Goal: Task Accomplishment & Management: Manage account settings

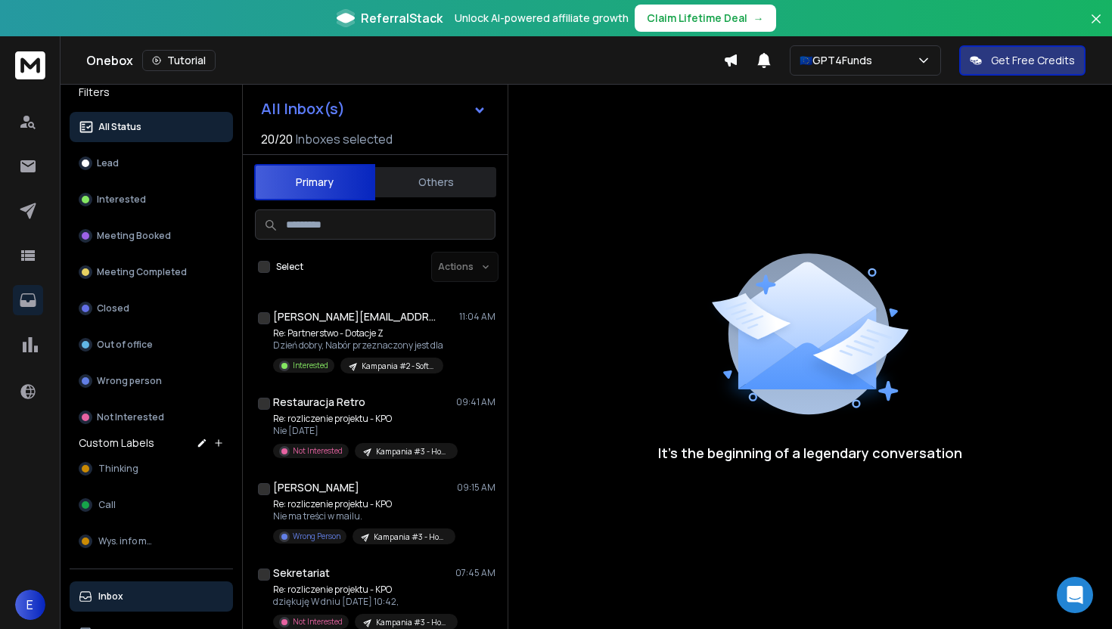
scroll to position [85, 0]
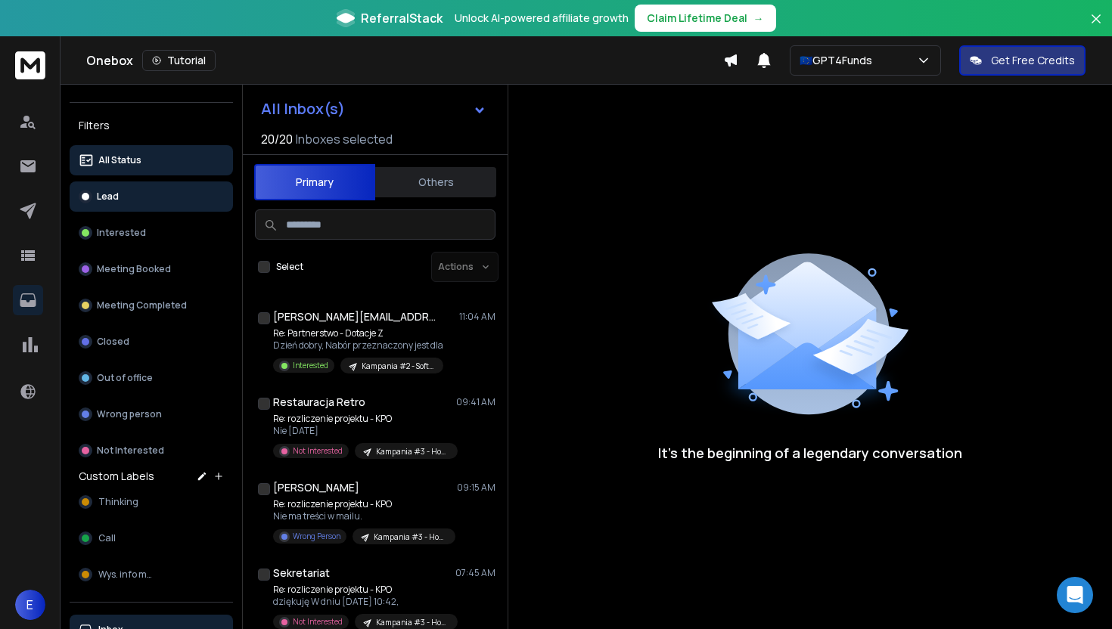
click at [138, 202] on button "Lead" at bounding box center [151, 196] width 163 height 30
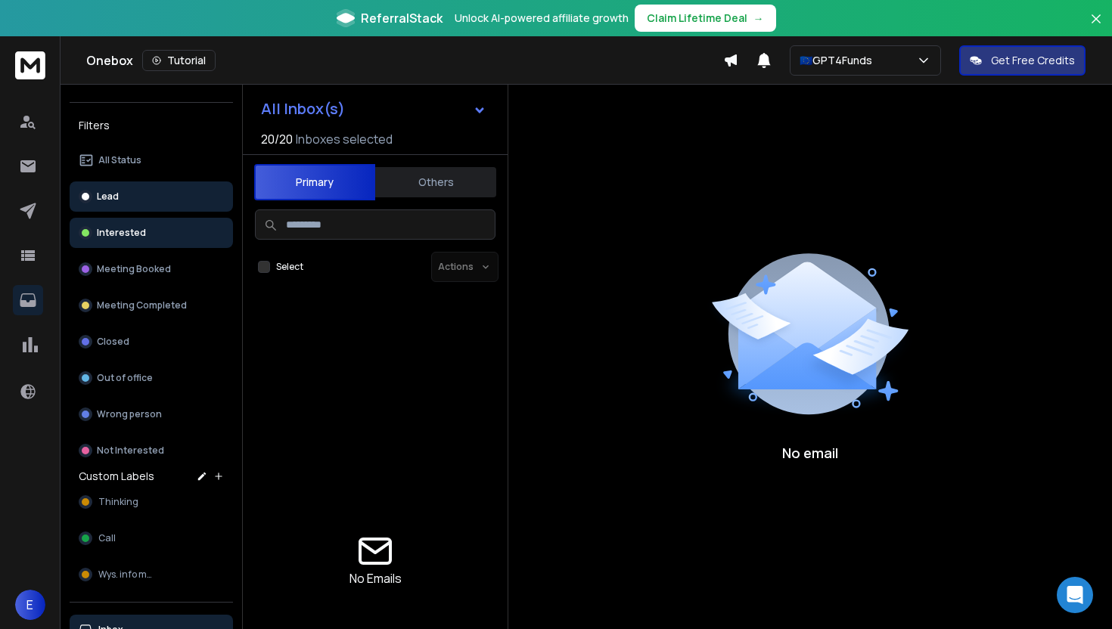
click at [132, 231] on p "Interested" at bounding box center [121, 233] width 49 height 12
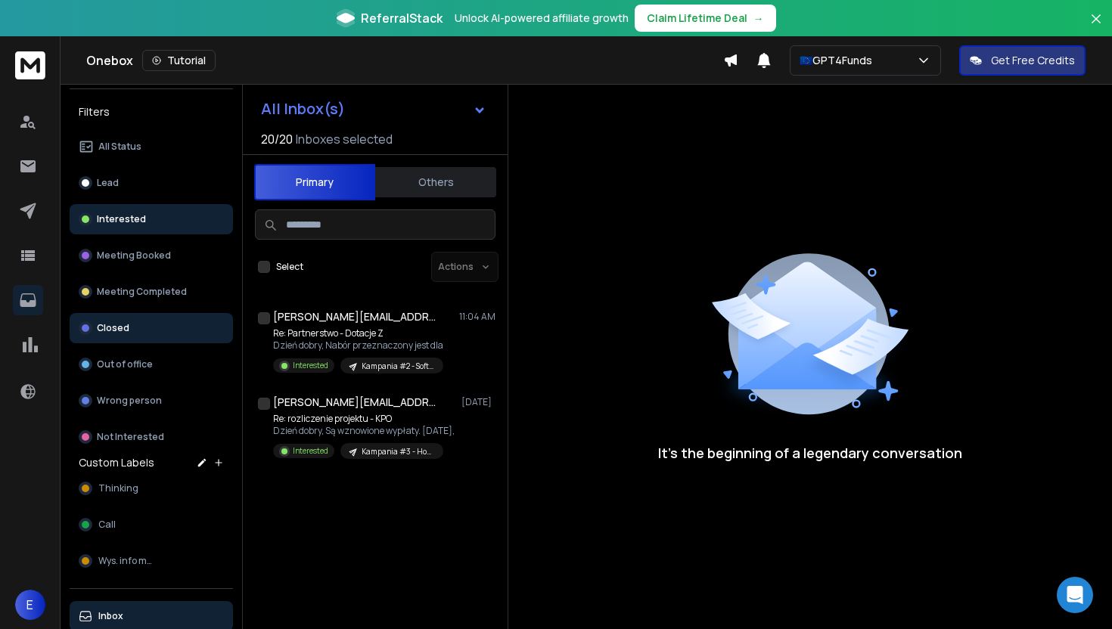
scroll to position [109, 0]
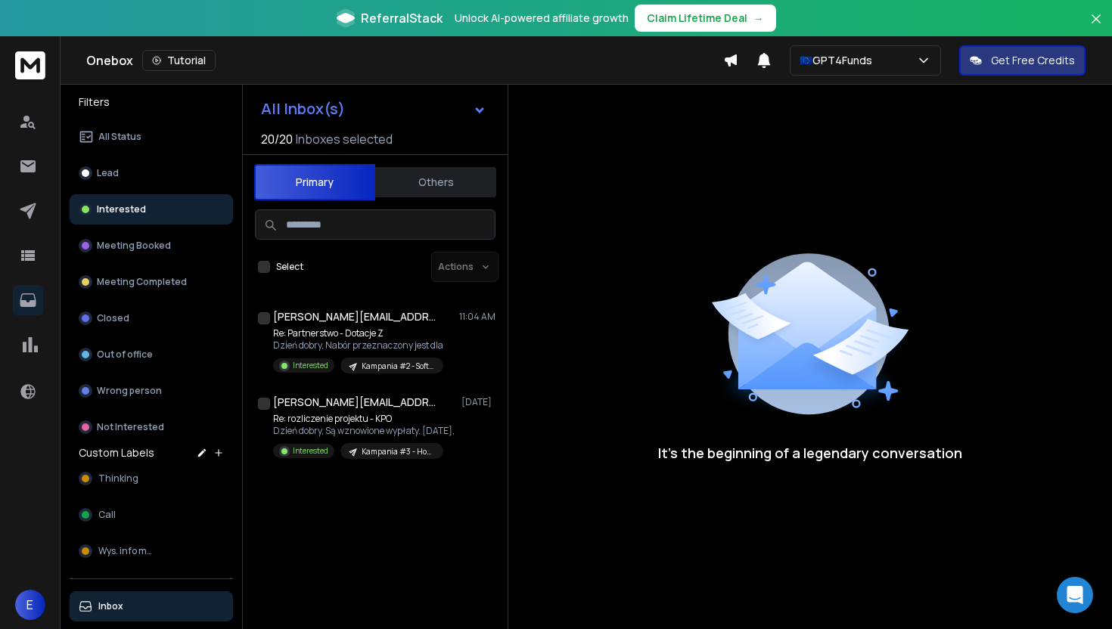
click at [139, 203] on div "Interested" at bounding box center [112, 210] width 67 height 14
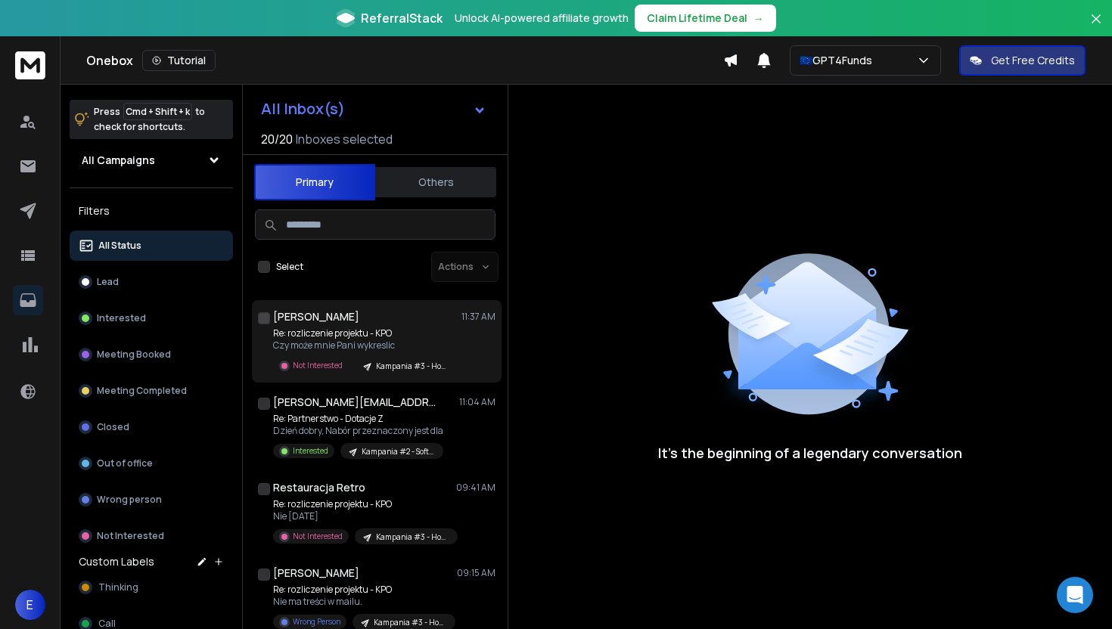
click at [422, 327] on p "Re: rozliczenie projektu - KPO" at bounding box center [363, 333] width 181 height 12
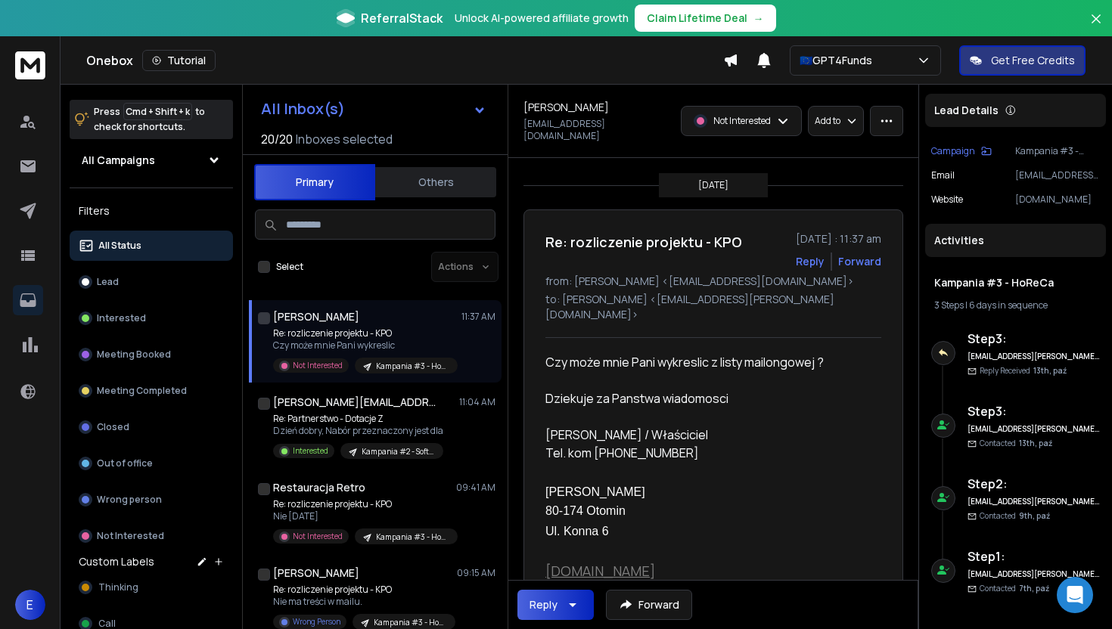
click at [882, 119] on icon "button" at bounding box center [886, 121] width 14 height 14
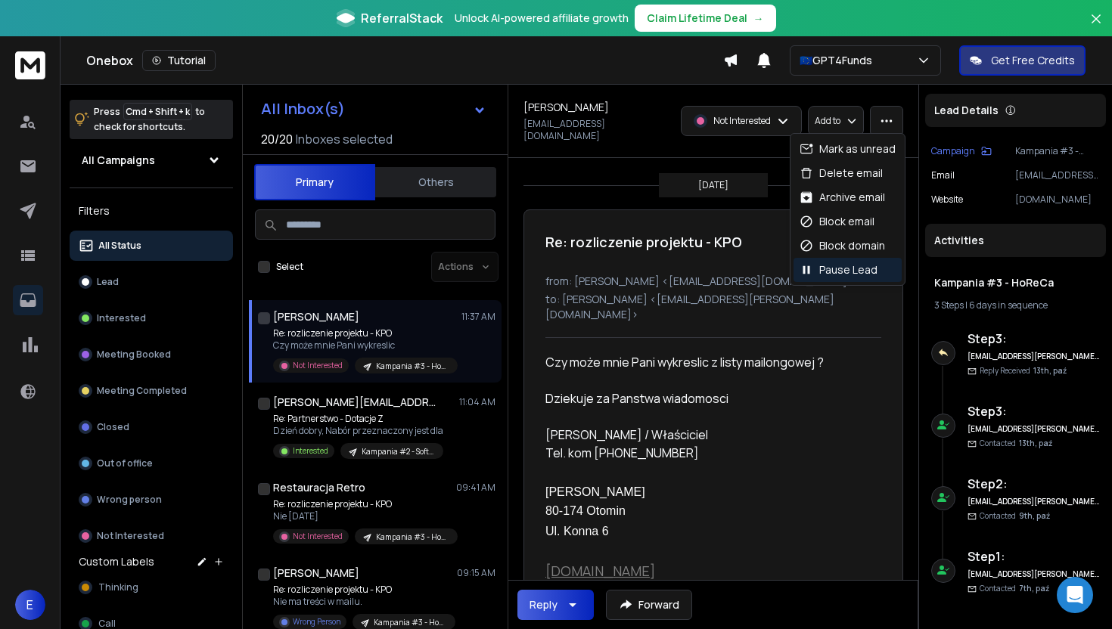
click at [852, 263] on div "Pause Lead" at bounding box center [838, 269] width 78 height 15
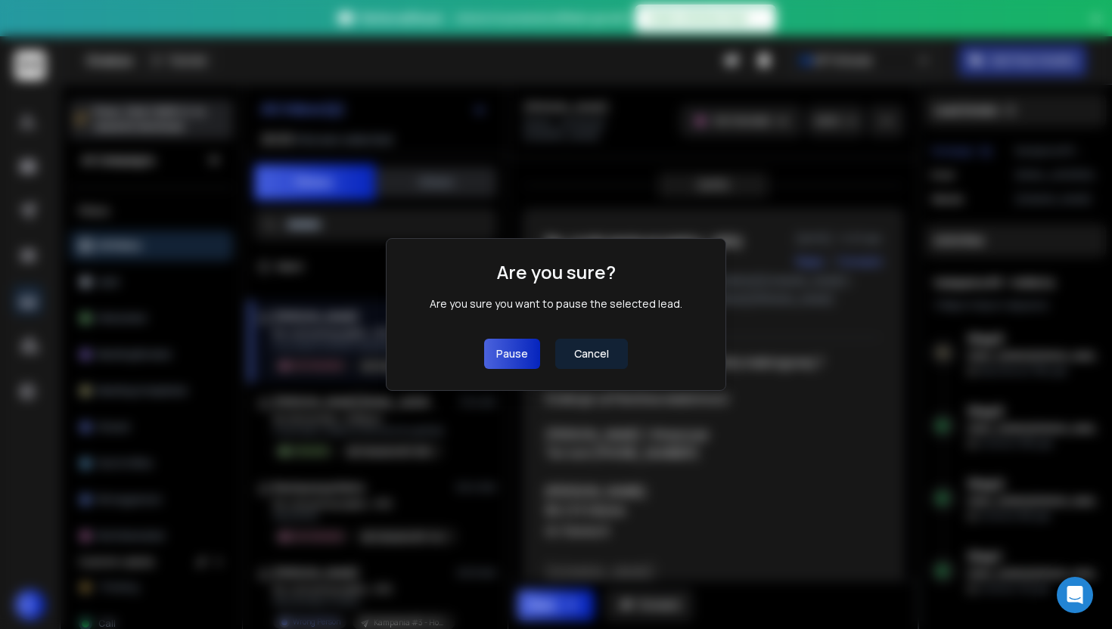
click at [504, 348] on button "Pause" at bounding box center [512, 354] width 56 height 30
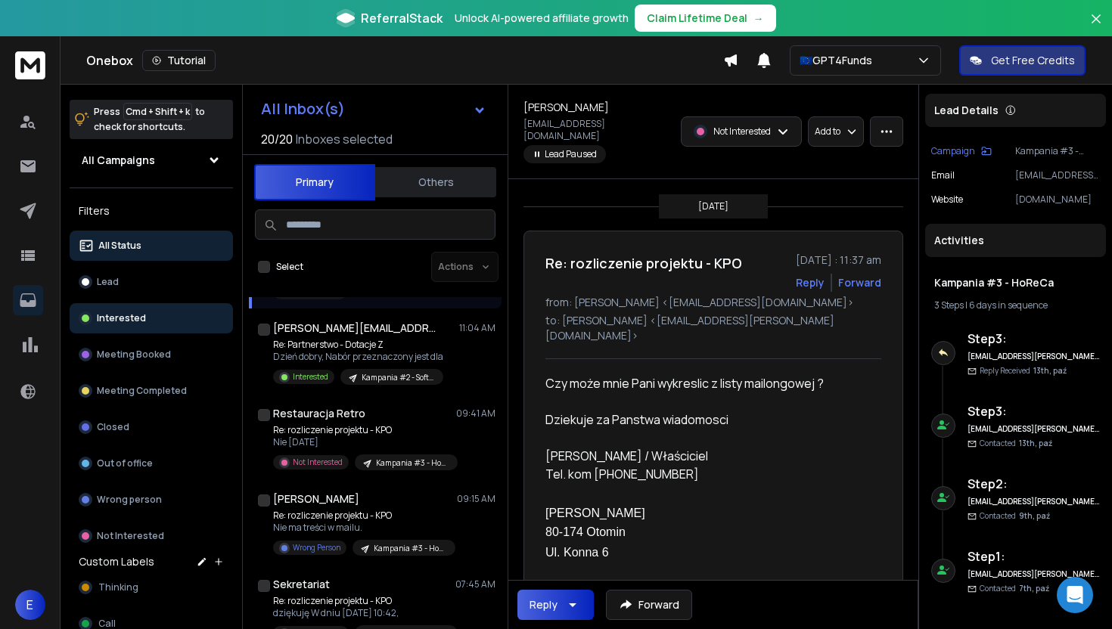
click at [164, 323] on button "Interested" at bounding box center [151, 318] width 163 height 30
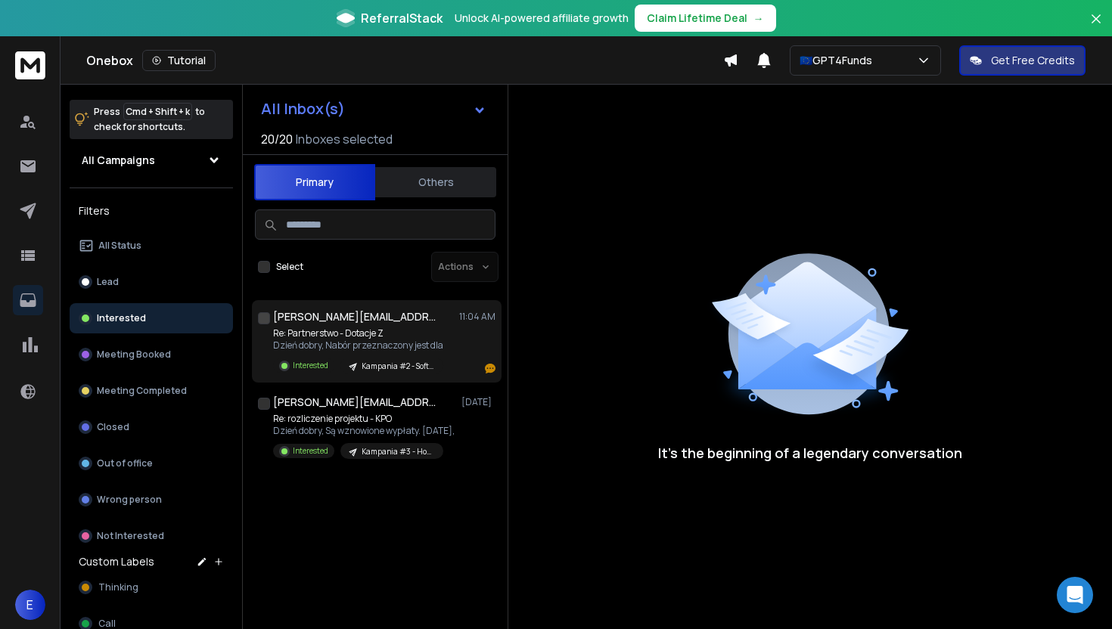
click at [357, 329] on p "Re: Partnerstwo - Dotacje Z" at bounding box center [358, 333] width 170 height 12
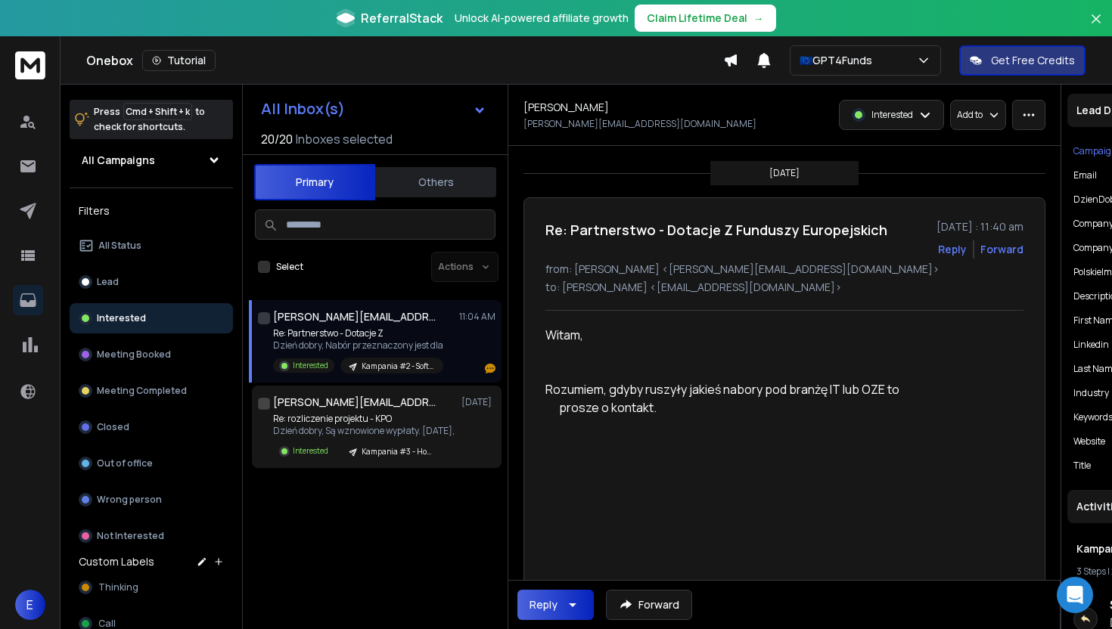
click at [423, 417] on p "Re: rozliczenie projektu - KPO" at bounding box center [363, 419] width 181 height 12
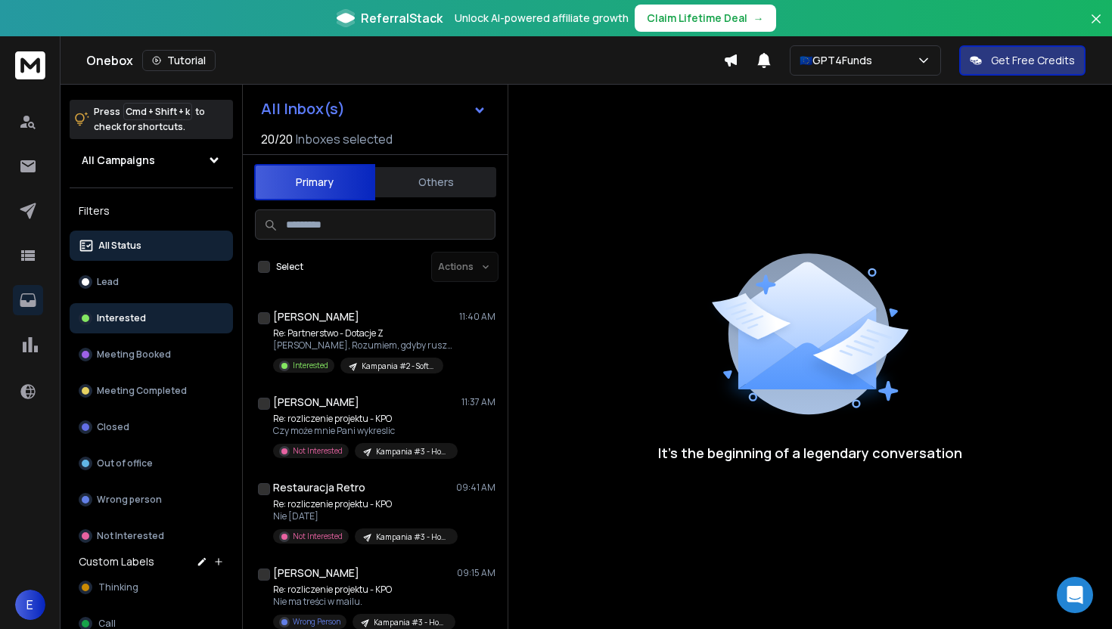
click at [134, 320] on p "Interested" at bounding box center [121, 318] width 49 height 12
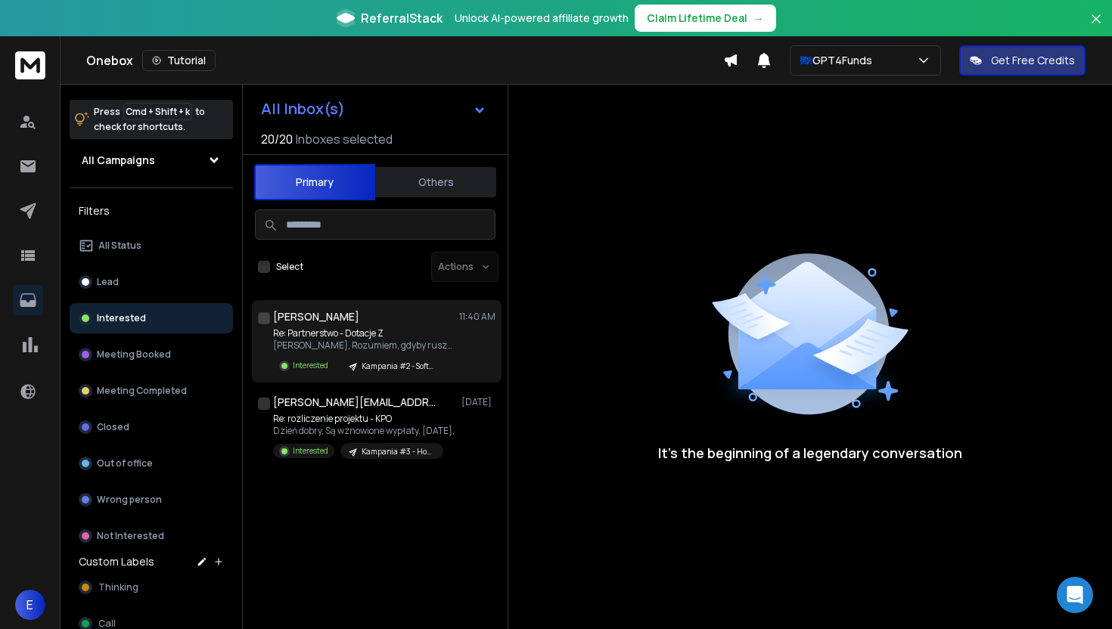
click at [340, 317] on h1 "[PERSON_NAME]" at bounding box center [316, 316] width 86 height 15
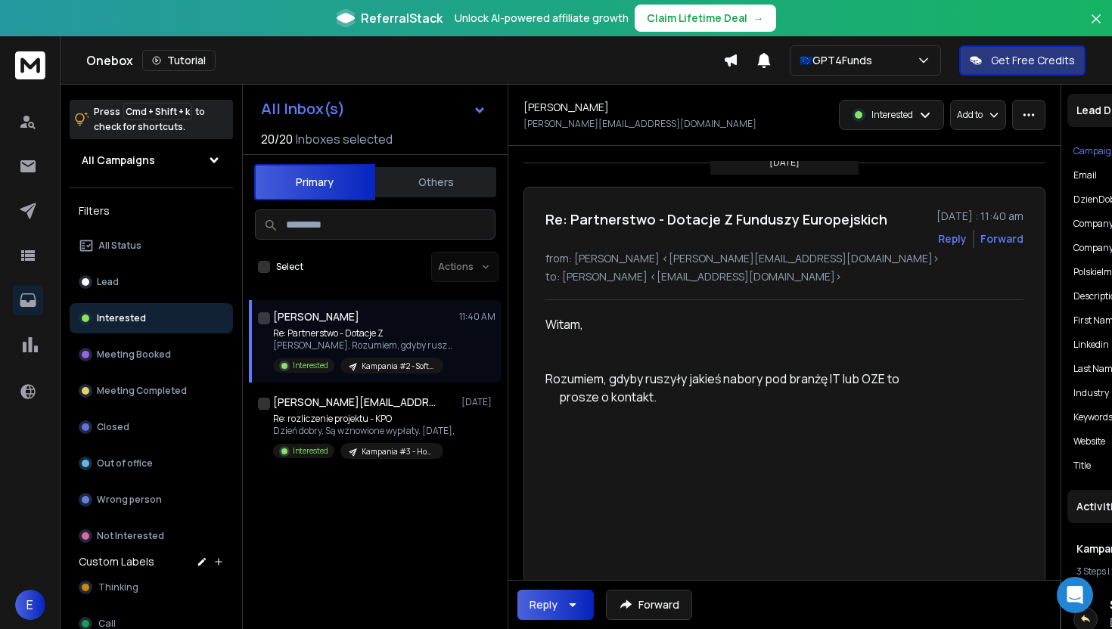
scroll to position [26, 0]
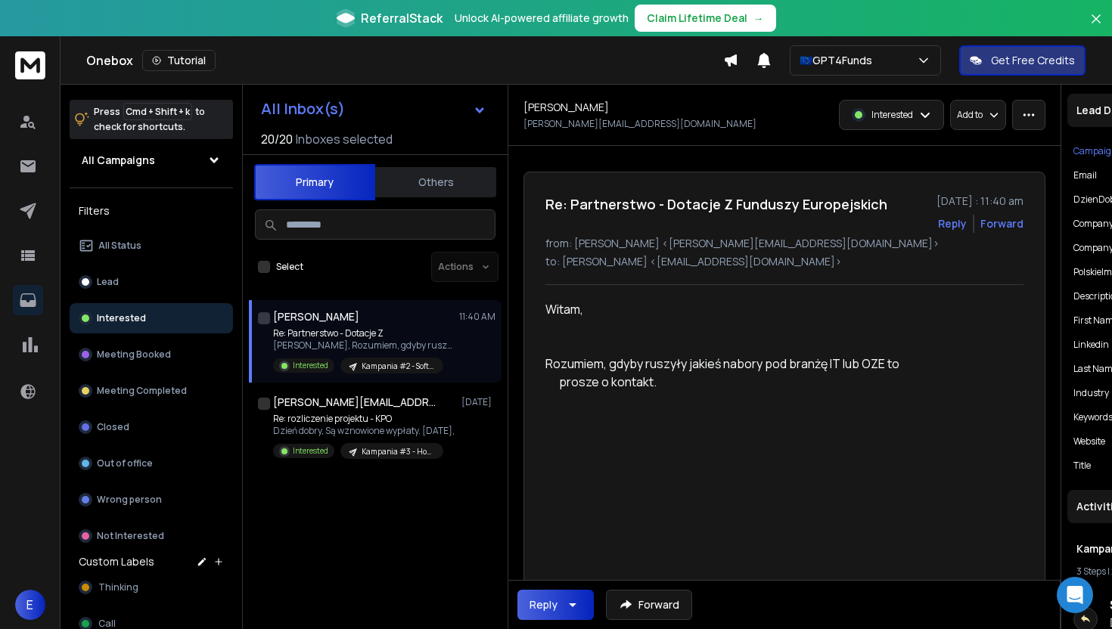
click at [919, 116] on div "Interested" at bounding box center [891, 115] width 104 height 29
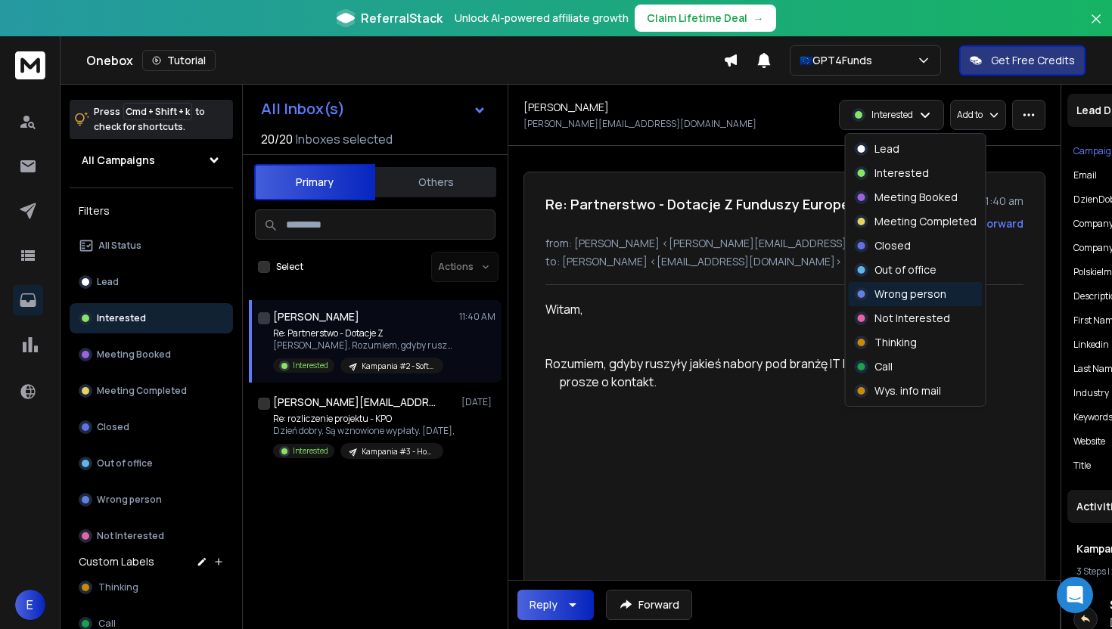
click at [904, 287] on p "Wrong person" at bounding box center [910, 294] width 72 height 15
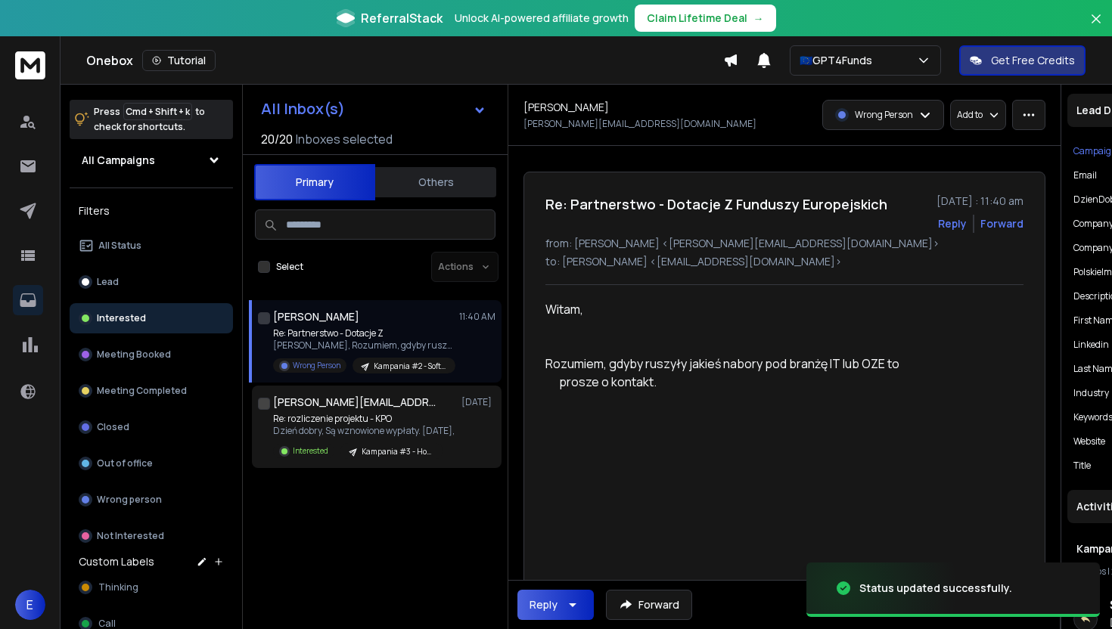
click at [346, 425] on p "Dzień dobry, Są wznowione wypłaty. [DATE]," at bounding box center [363, 431] width 181 height 12
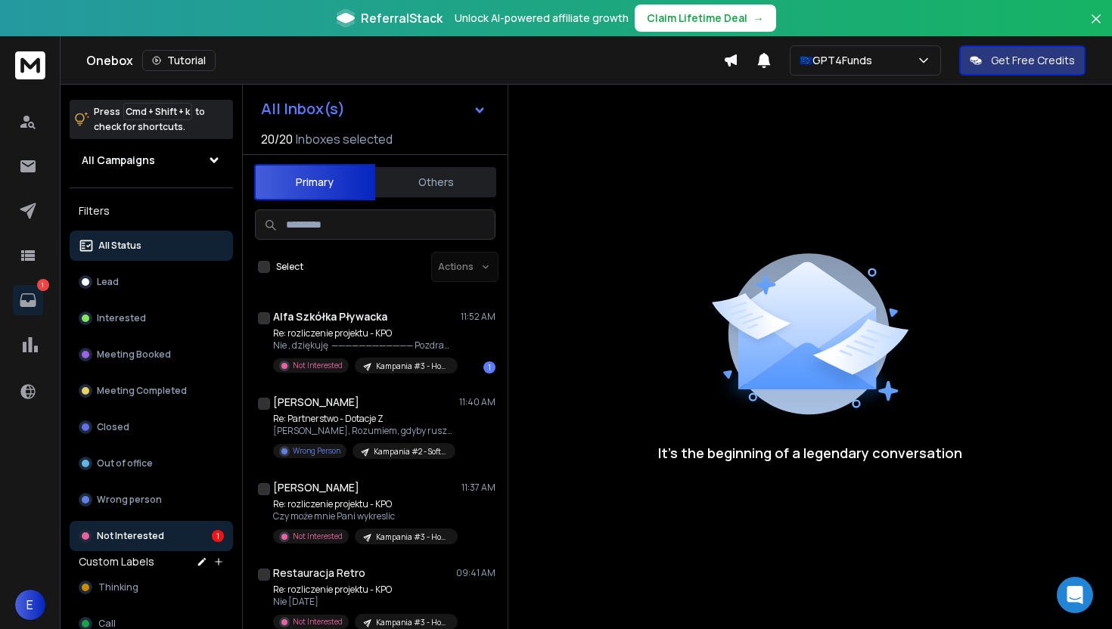
click at [133, 537] on p "Not Interested" at bounding box center [130, 536] width 67 height 12
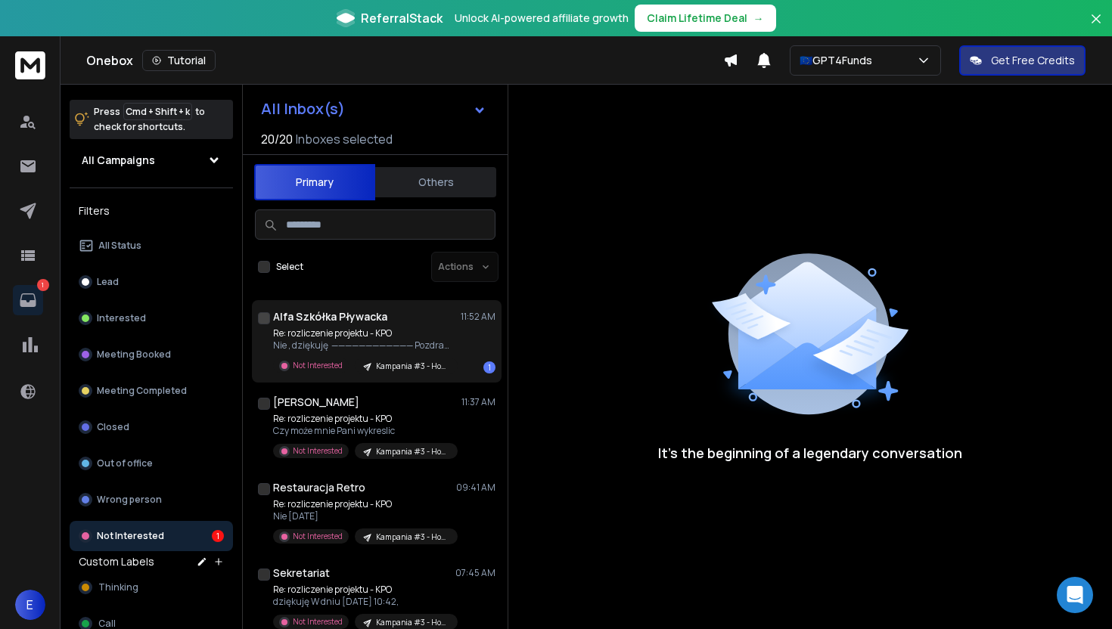
click at [352, 321] on h1 "Alfa Szkółka Pływacka" at bounding box center [330, 316] width 114 height 15
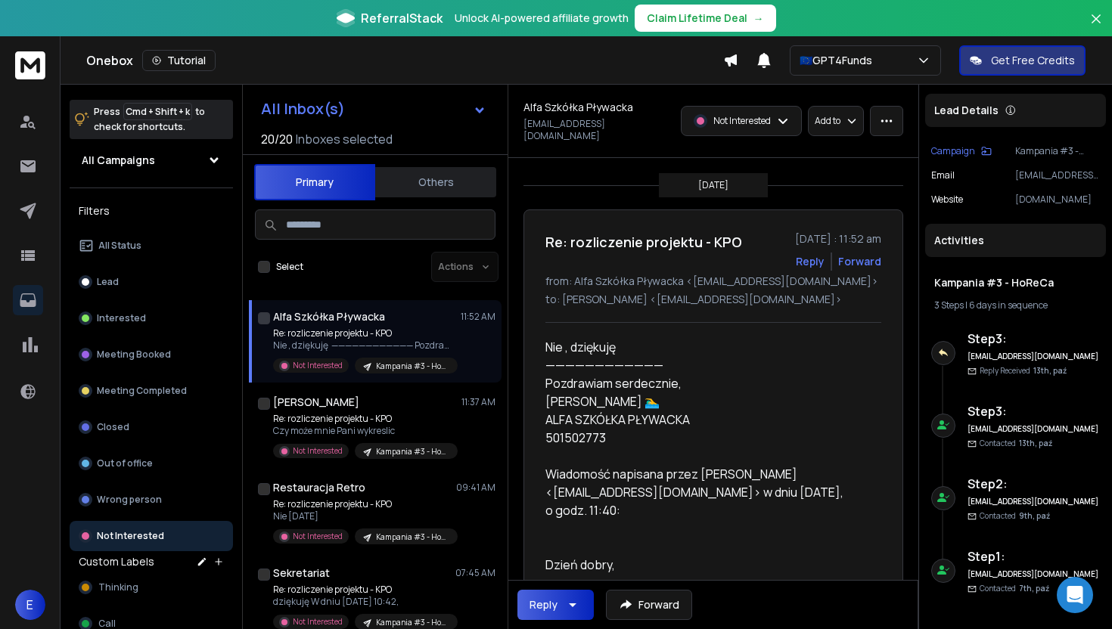
click at [897, 119] on button "button" at bounding box center [886, 121] width 33 height 30
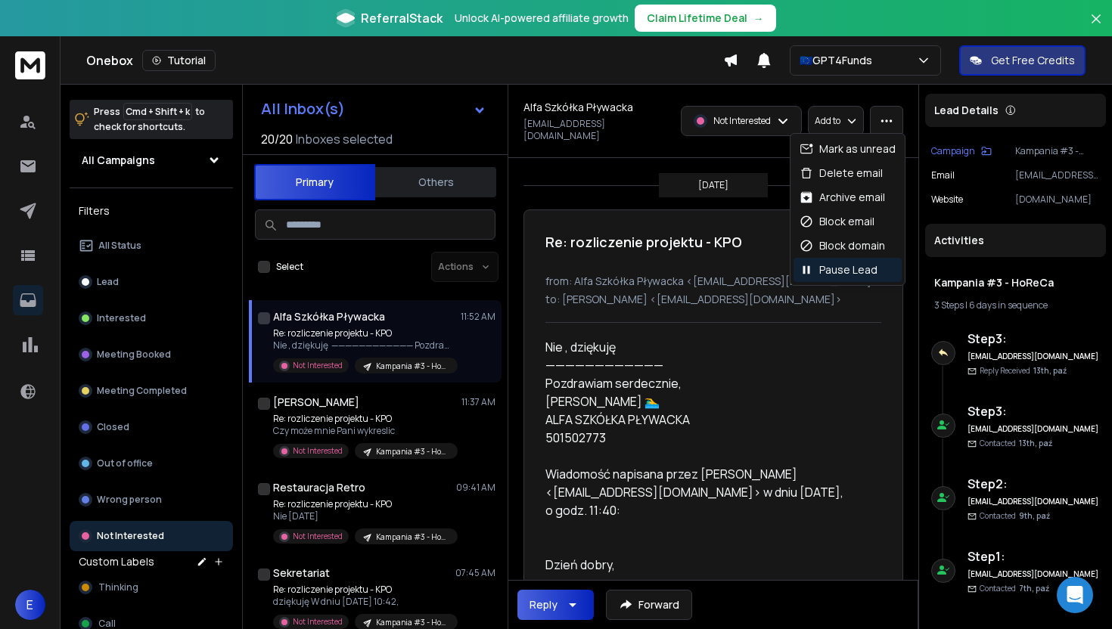
click at [867, 265] on div "Pause Lead" at bounding box center [838, 269] width 78 height 15
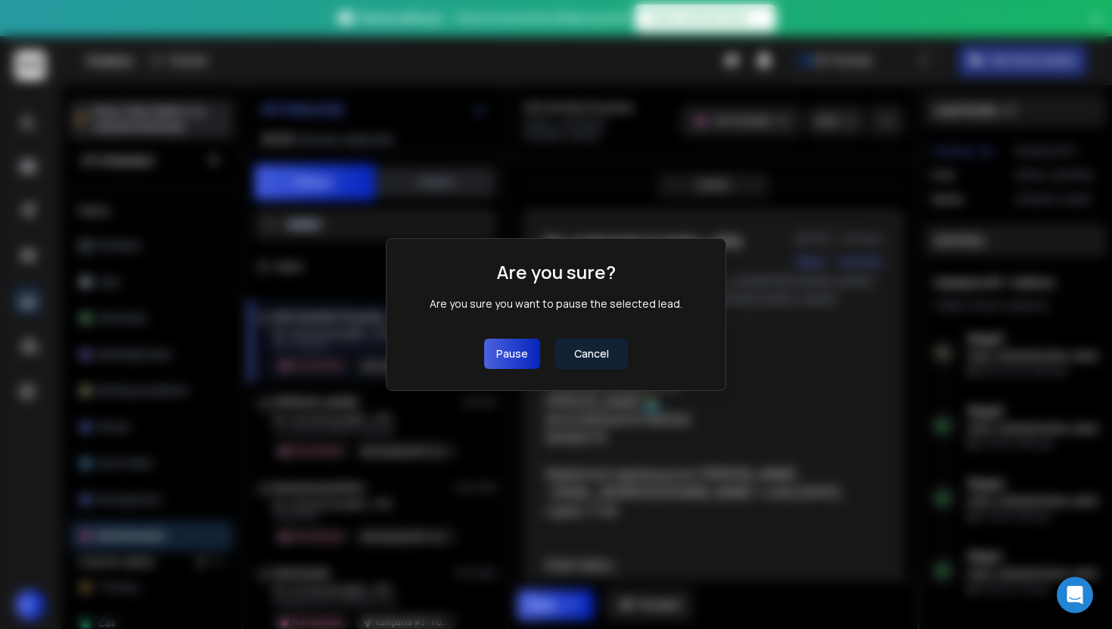
click at [514, 353] on button "Pause" at bounding box center [512, 354] width 56 height 30
